Goal: Find specific page/section: Find specific page/section

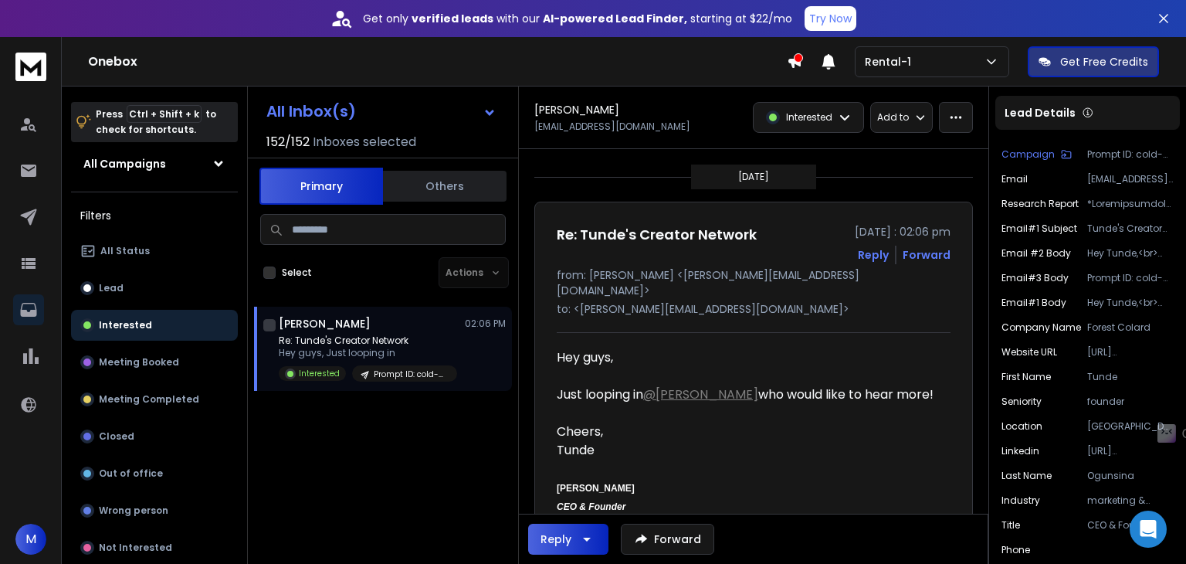
scroll to position [79, 0]
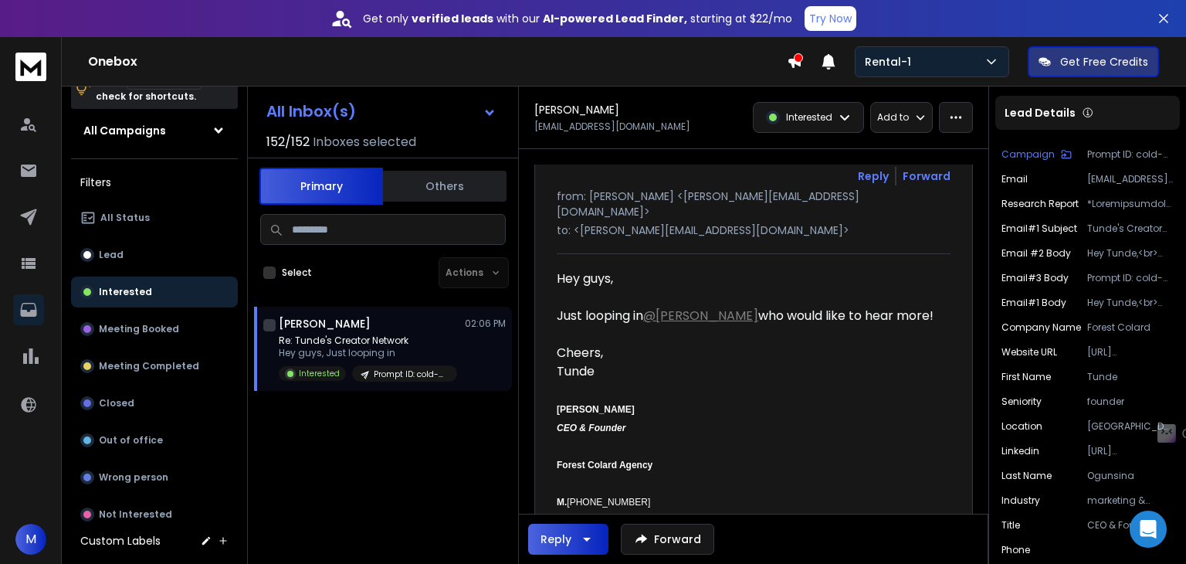
click at [917, 65] on p "Rental-1" at bounding box center [891, 61] width 53 height 15
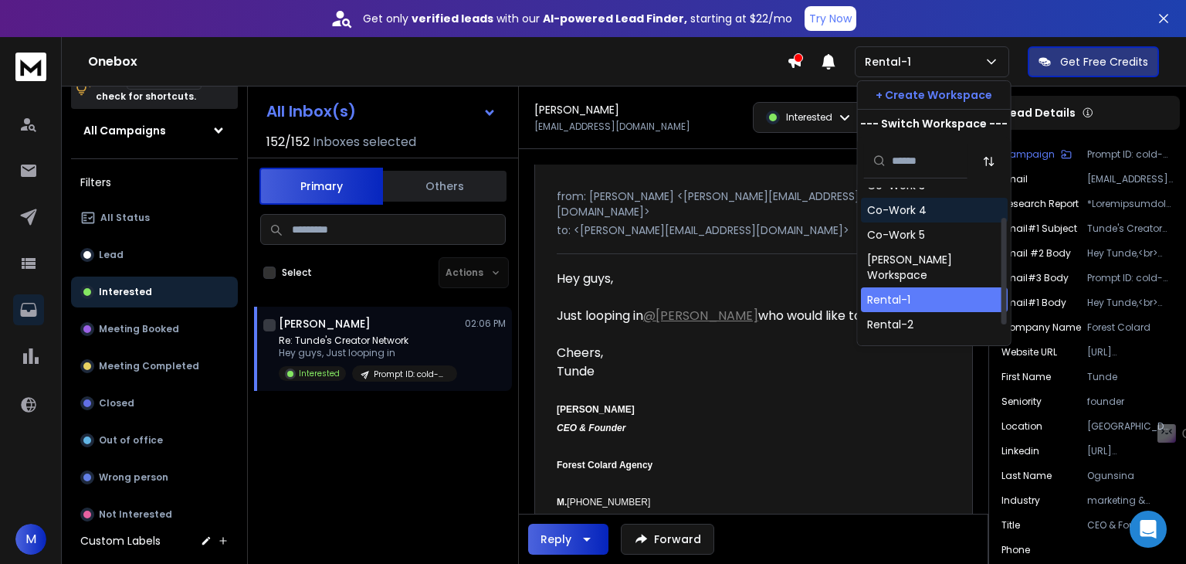
scroll to position [68, 0]
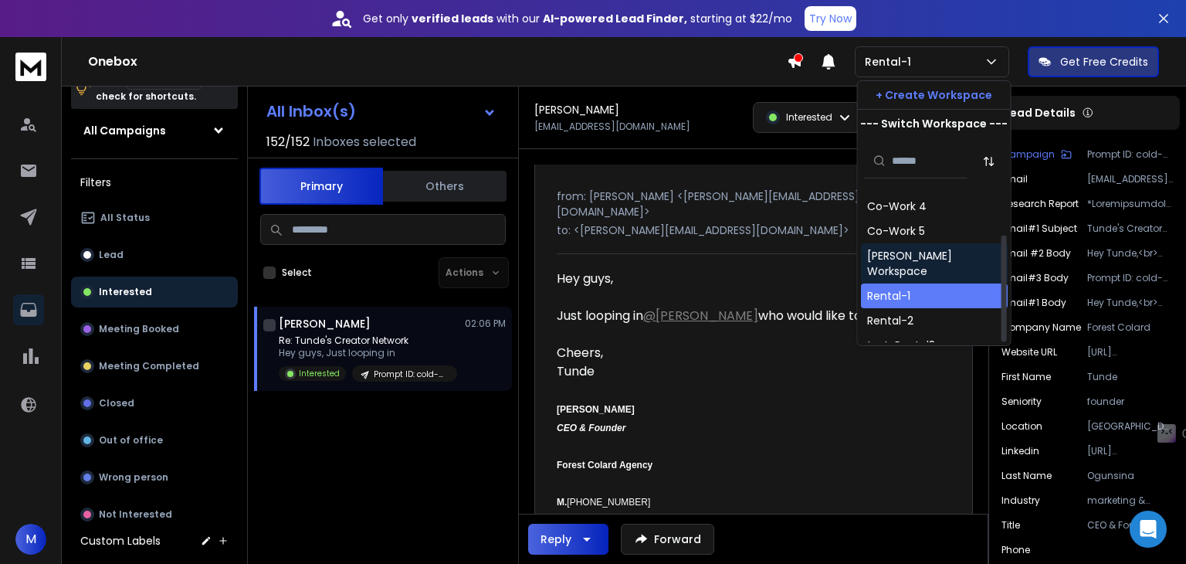
click at [911, 249] on div "[PERSON_NAME]'s Workspace" at bounding box center [934, 263] width 134 height 31
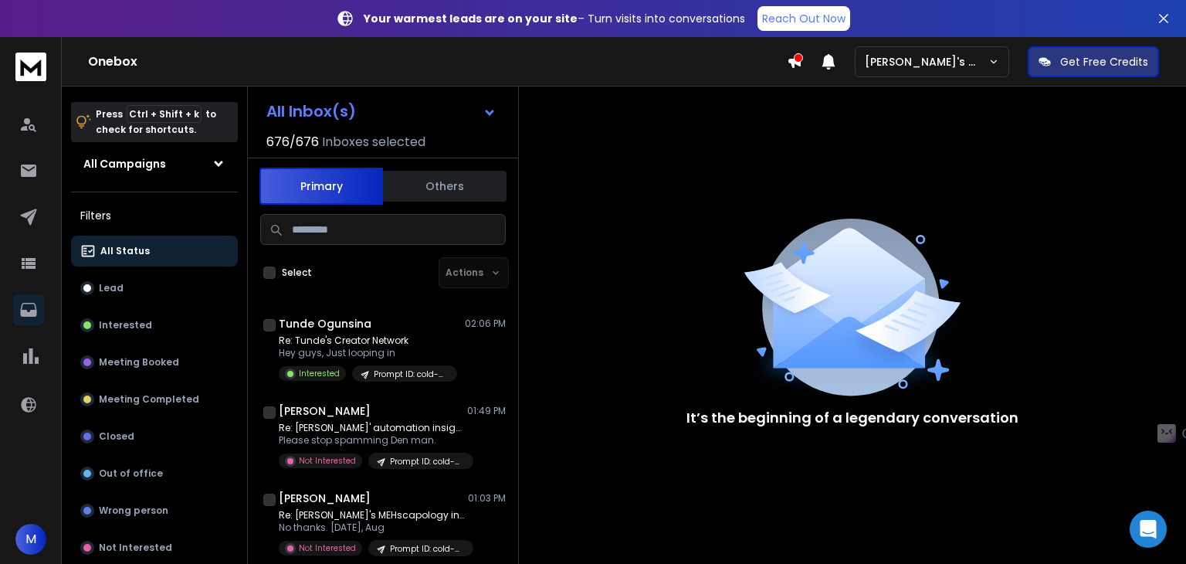
click at [100, 253] on p "All Status" at bounding box center [124, 251] width 49 height 12
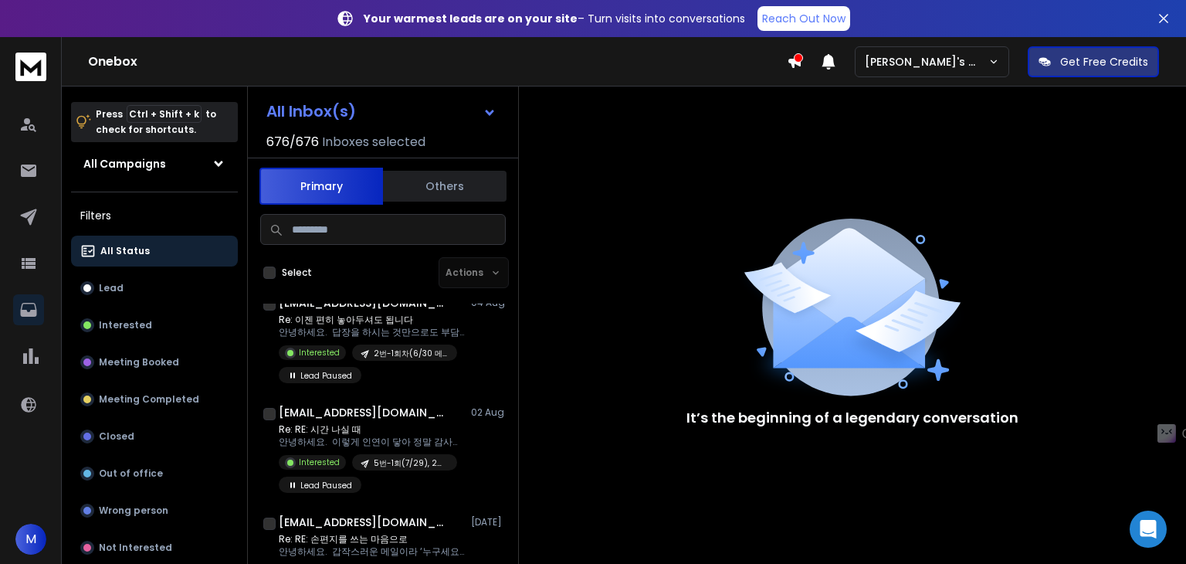
scroll to position [1390, 0]
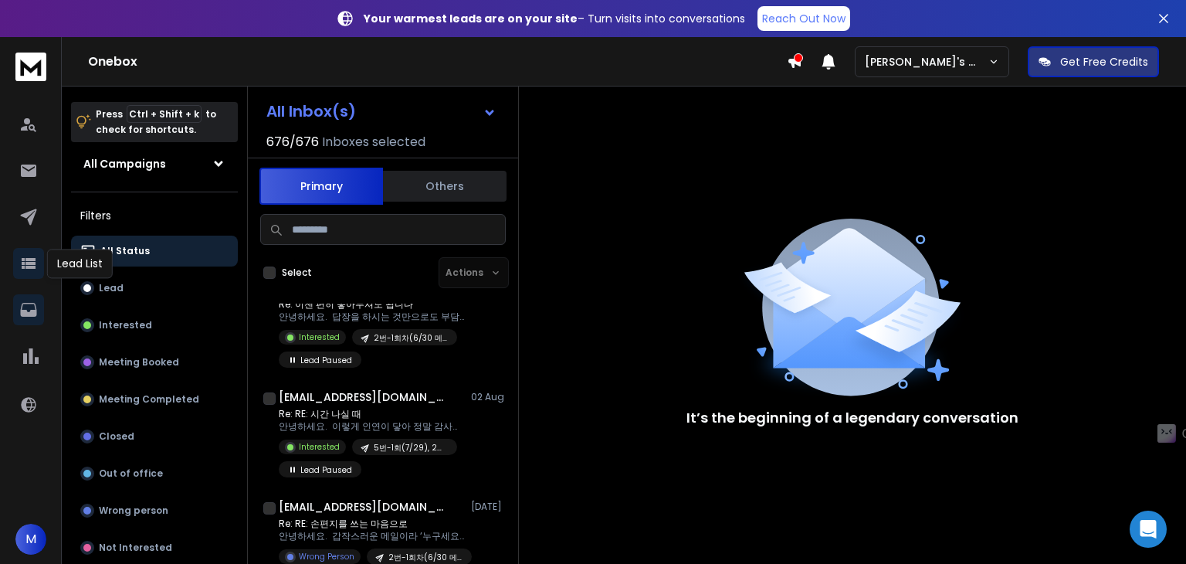
click at [25, 259] on icon at bounding box center [29, 263] width 14 height 11
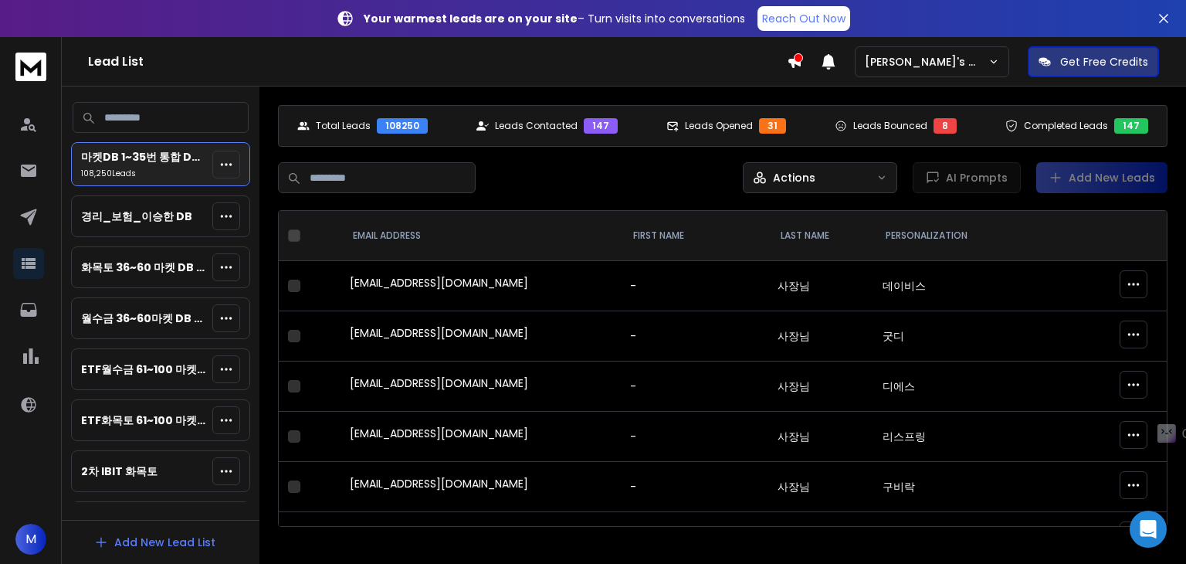
click at [129, 202] on div "경리_보험_이승한 DB" at bounding box center [160, 216] width 179 height 42
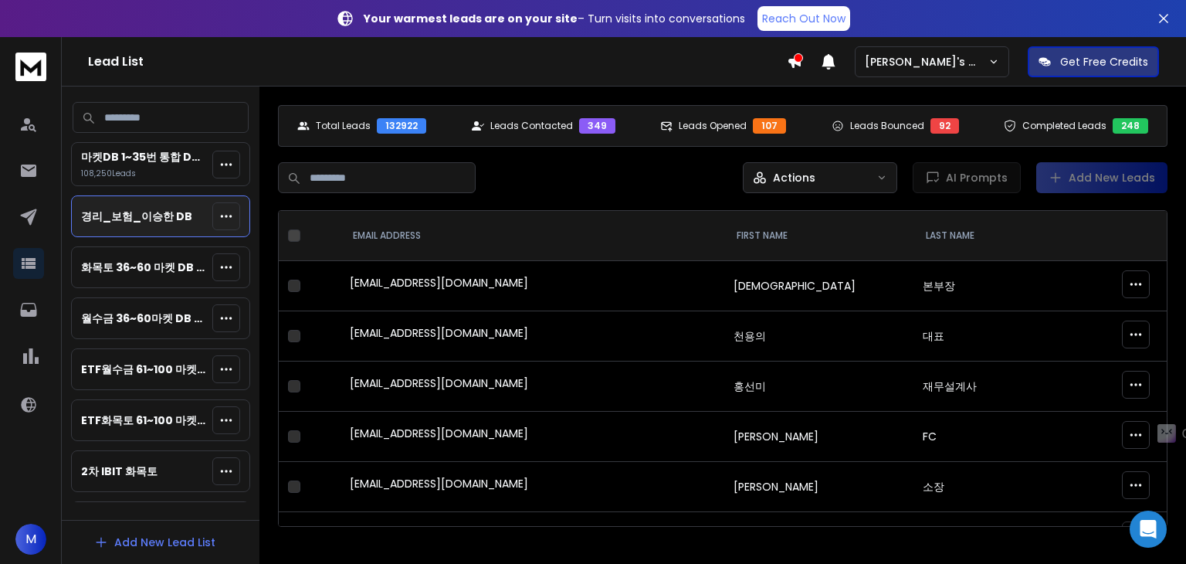
click at [127, 251] on div "화목토 36~60 마켓 DB 58,381([DATE] 리드 제외)" at bounding box center [160, 267] width 179 height 42
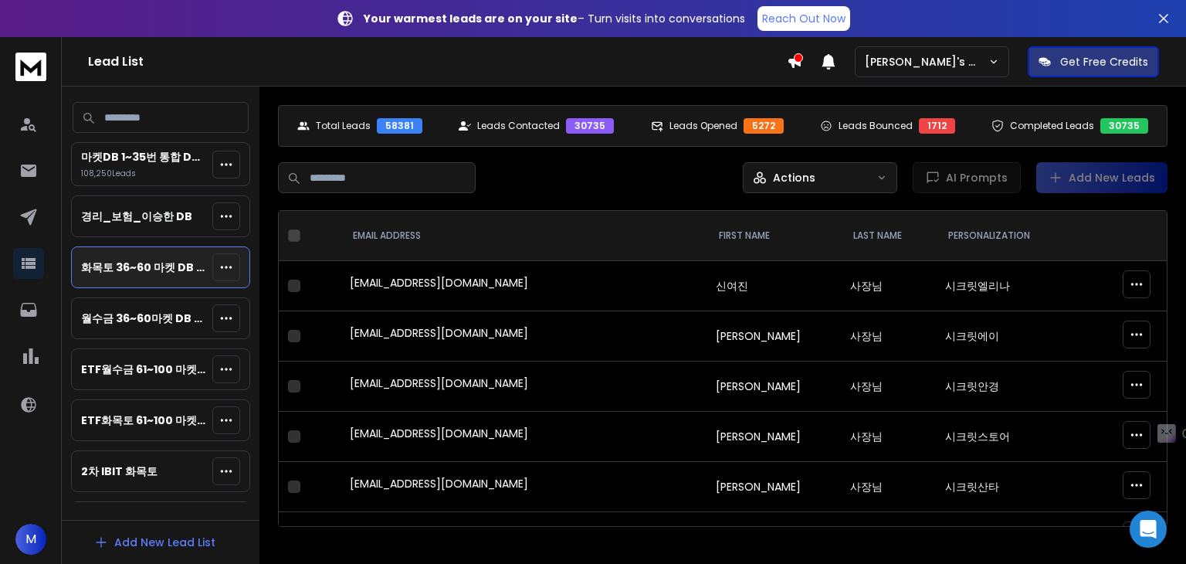
click at [108, 316] on p "월수금 36~60마켓 DB 58,315(중복리드 재외)" at bounding box center [143, 317] width 125 height 15
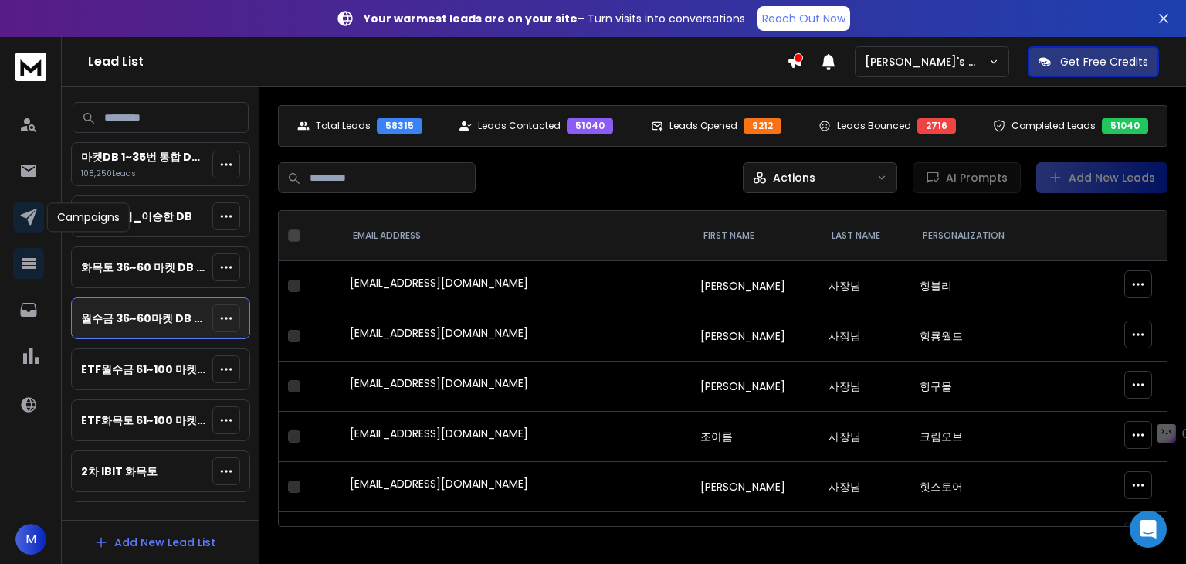
click at [22, 221] on icon at bounding box center [28, 217] width 19 height 19
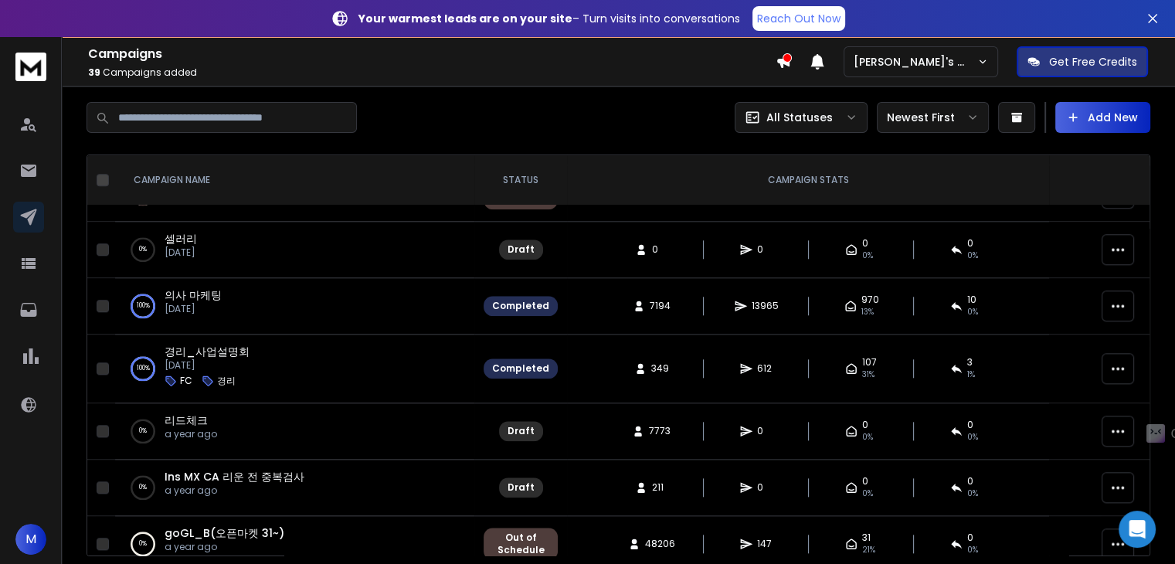
scroll to position [1699, 0]
